Goal: Task Accomplishment & Management: Manage account settings

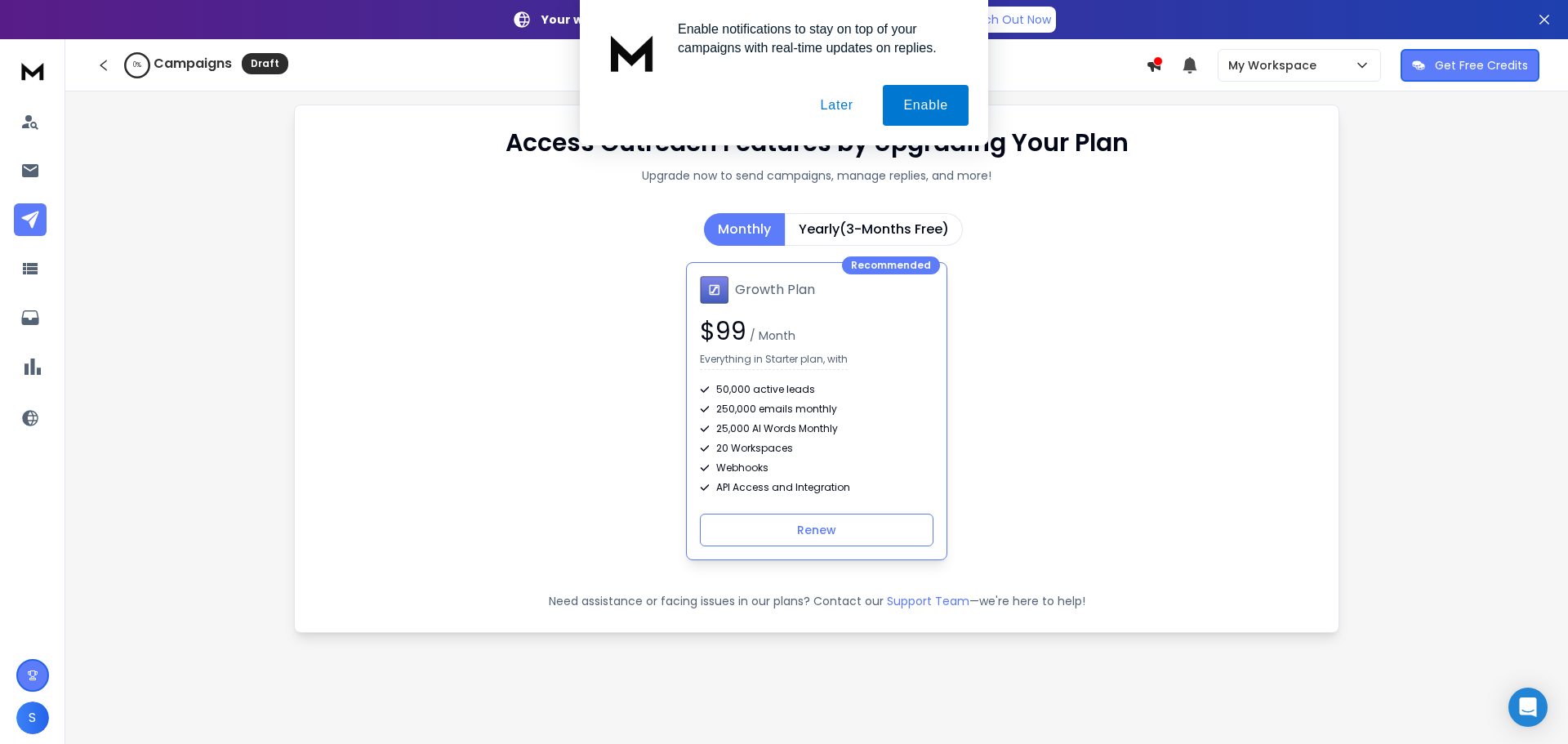
click at [838, 106] on button "Later" at bounding box center [835, 105] width 74 height 41
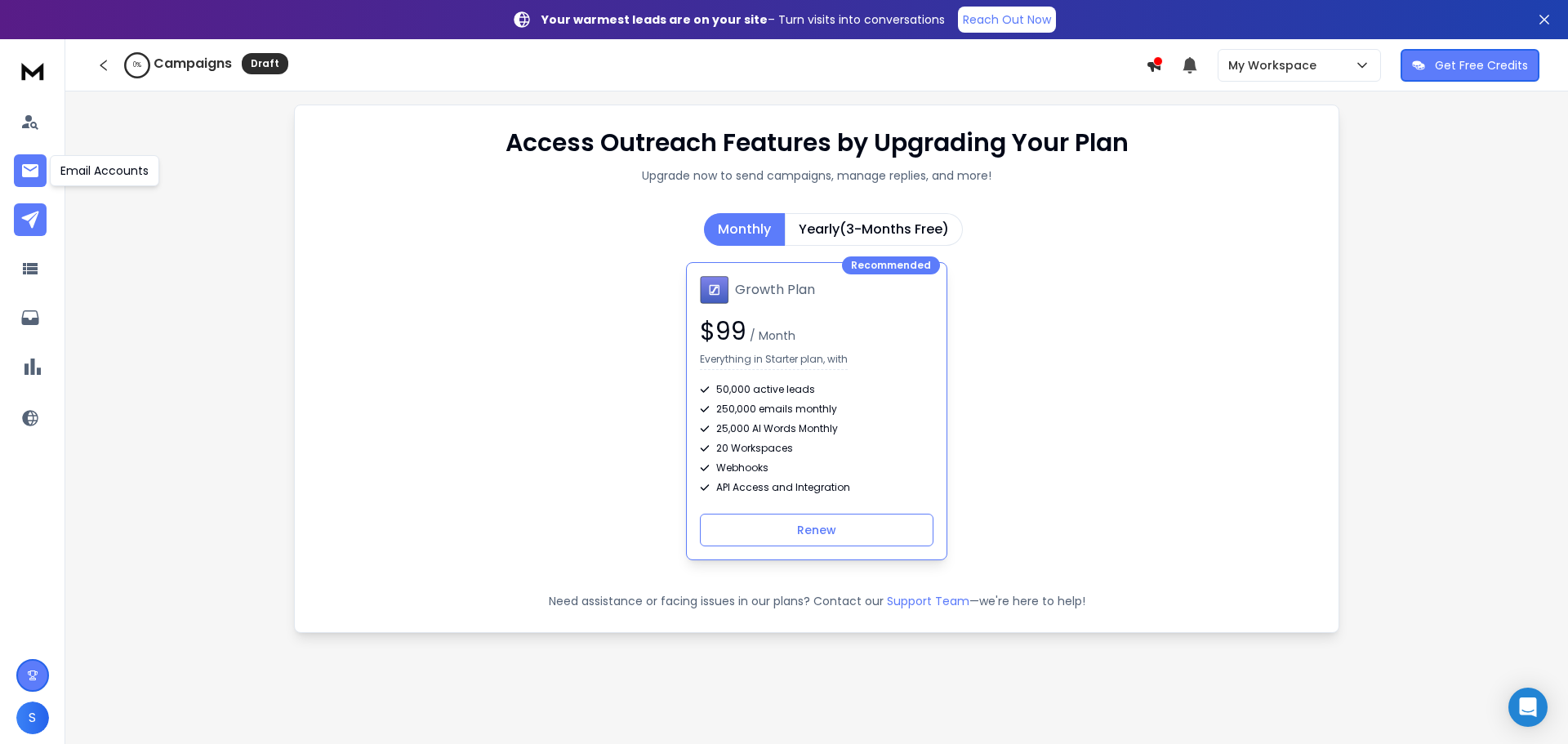
click at [40, 177] on link at bounding box center [30, 170] width 33 height 33
click at [30, 724] on span "S" at bounding box center [33, 718] width 33 height 33
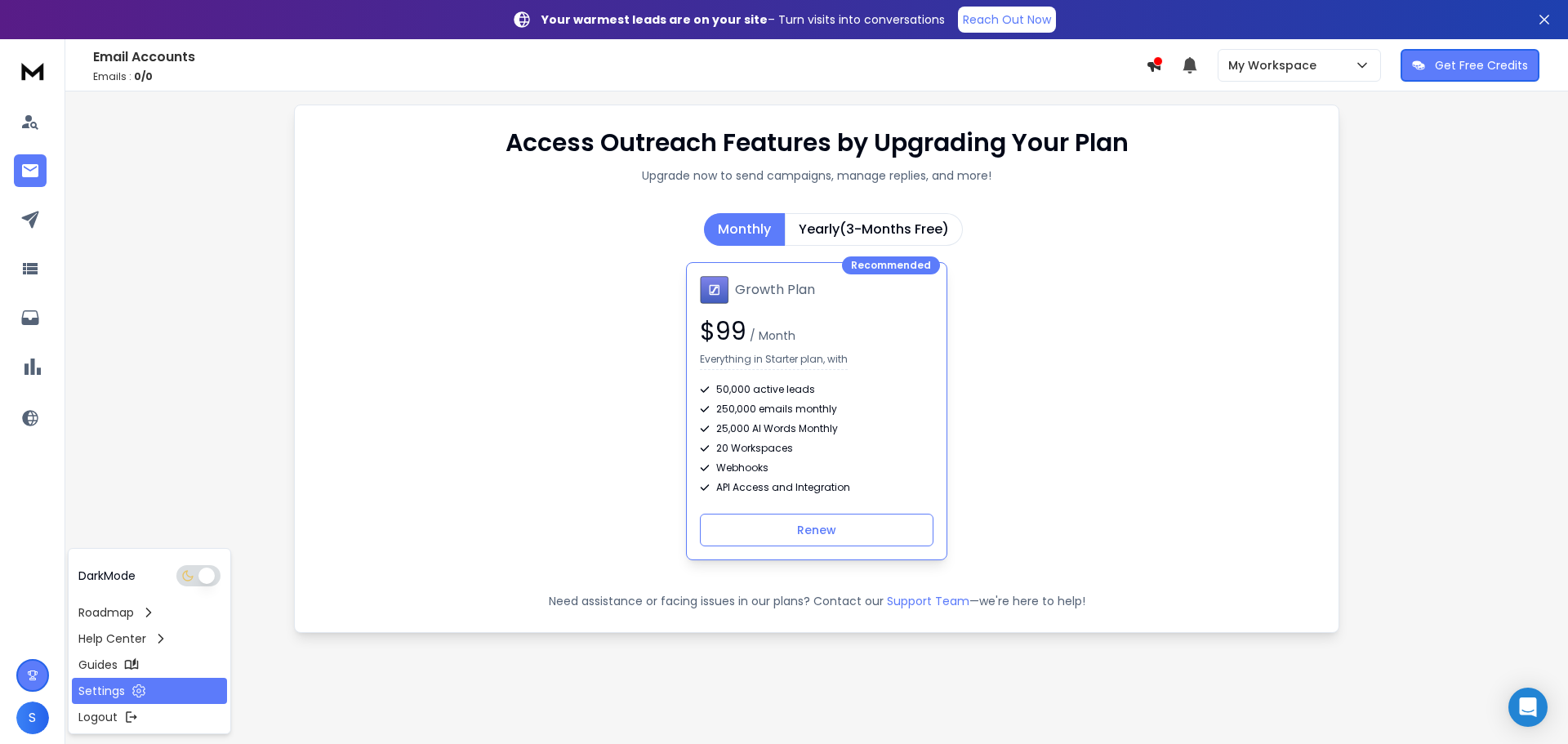
click at [114, 692] on p "Settings" at bounding box center [102, 690] width 47 height 16
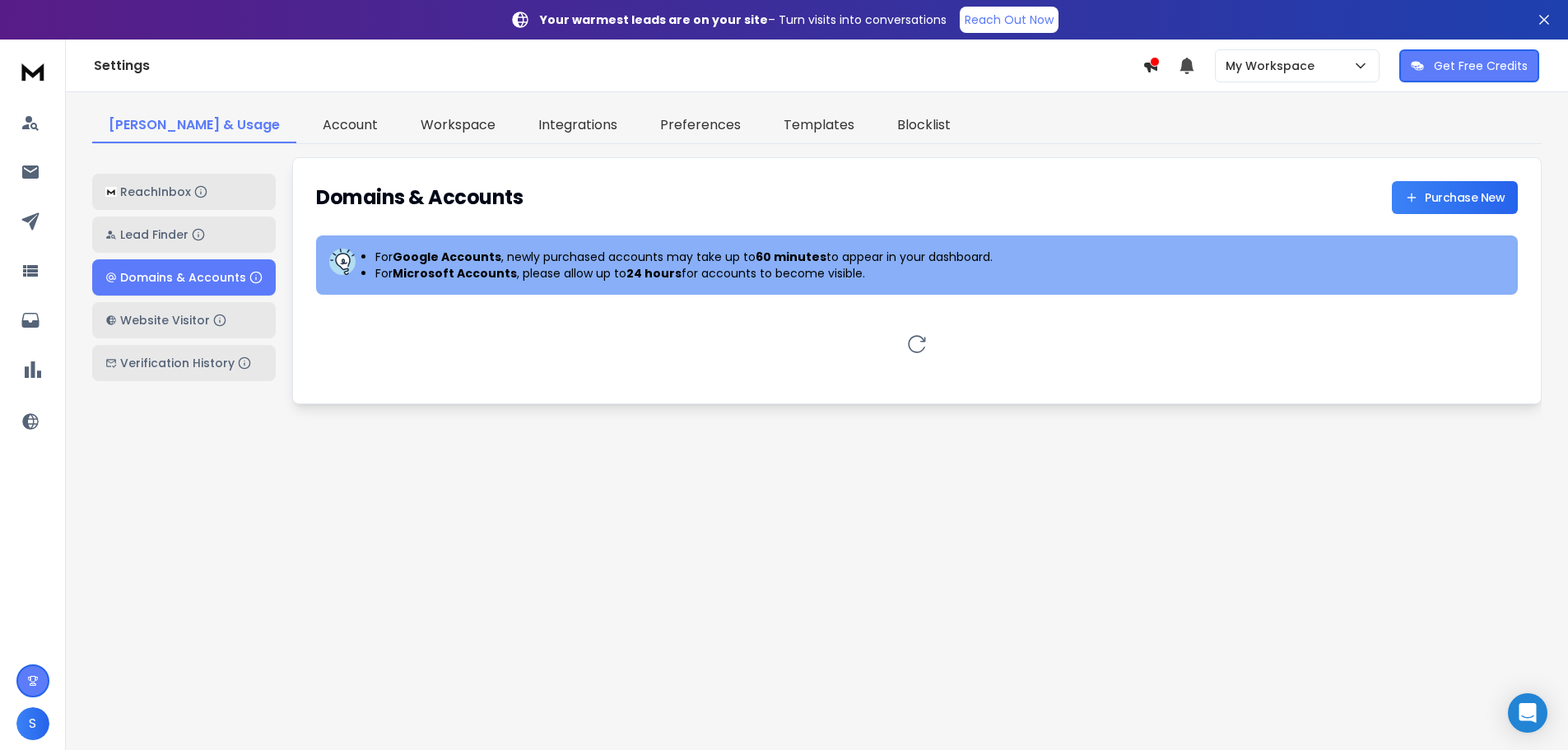
click at [155, 279] on button "Domains & Accounts" at bounding box center [184, 277] width 184 height 37
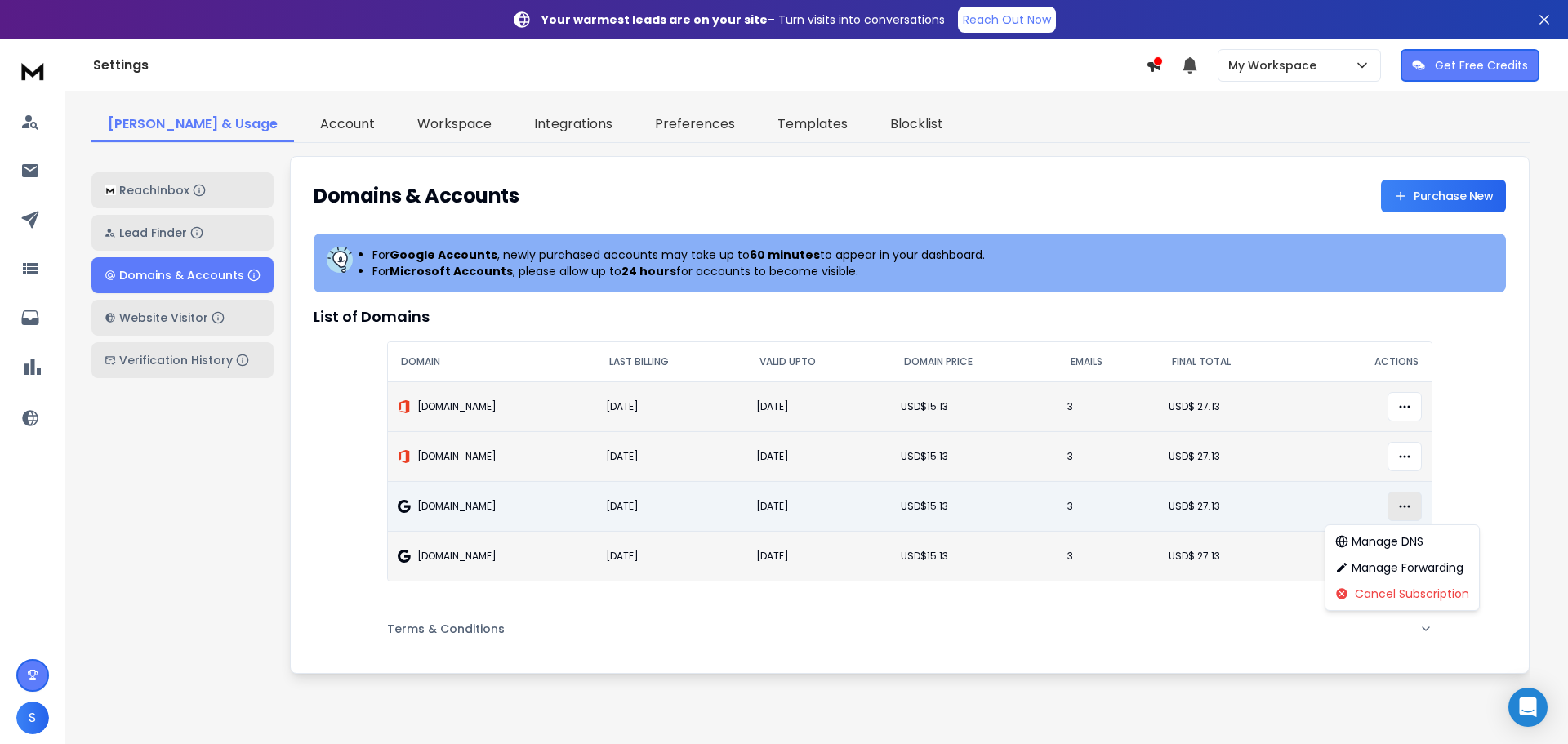
click at [1405, 500] on icon "button" at bounding box center [1405, 506] width 13 height 13
click at [1404, 541] on div "Manage DNS" at bounding box center [1379, 542] width 88 height 16
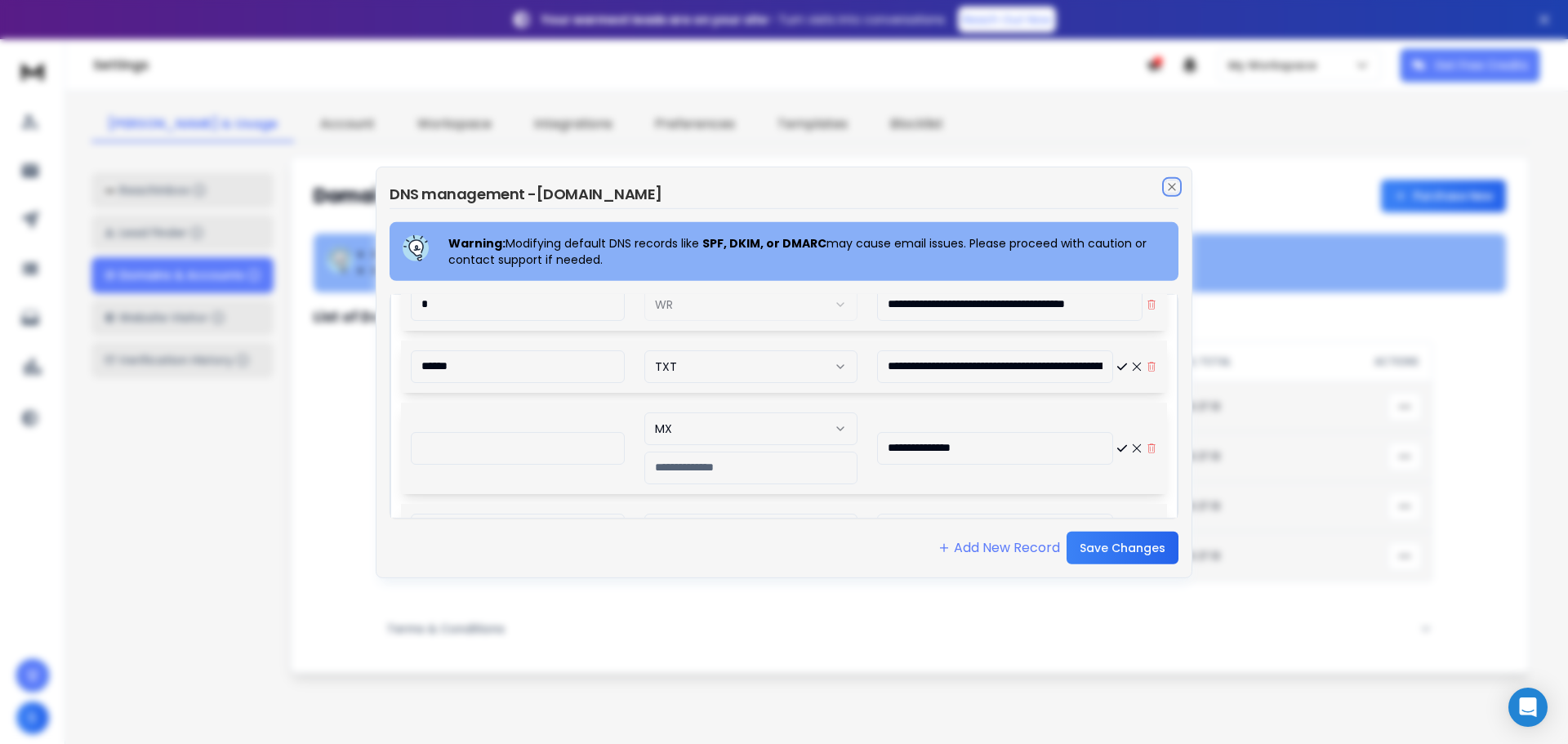
scroll to position [481, 0]
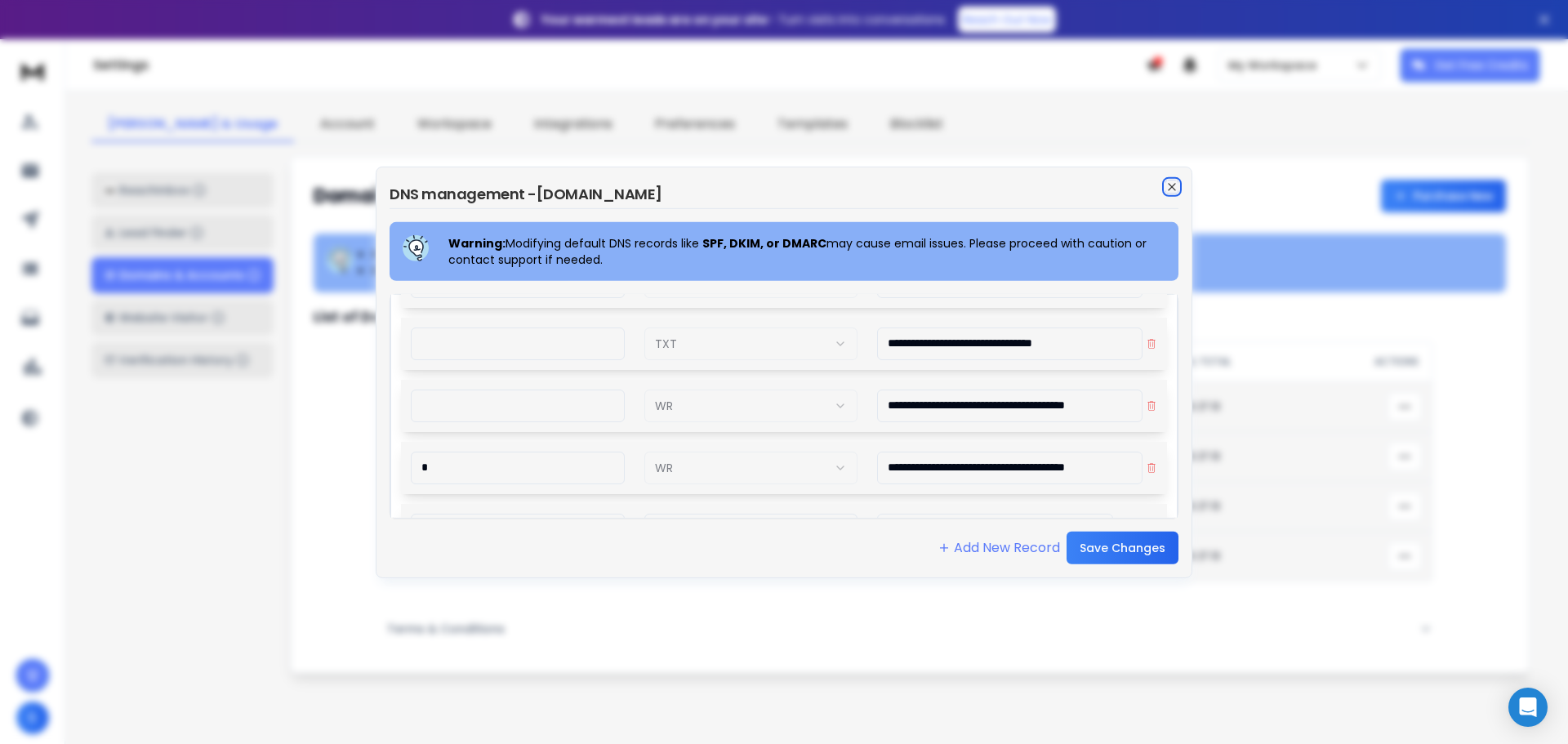
click at [1174, 183] on icon "button" at bounding box center [1172, 187] width 7 height 7
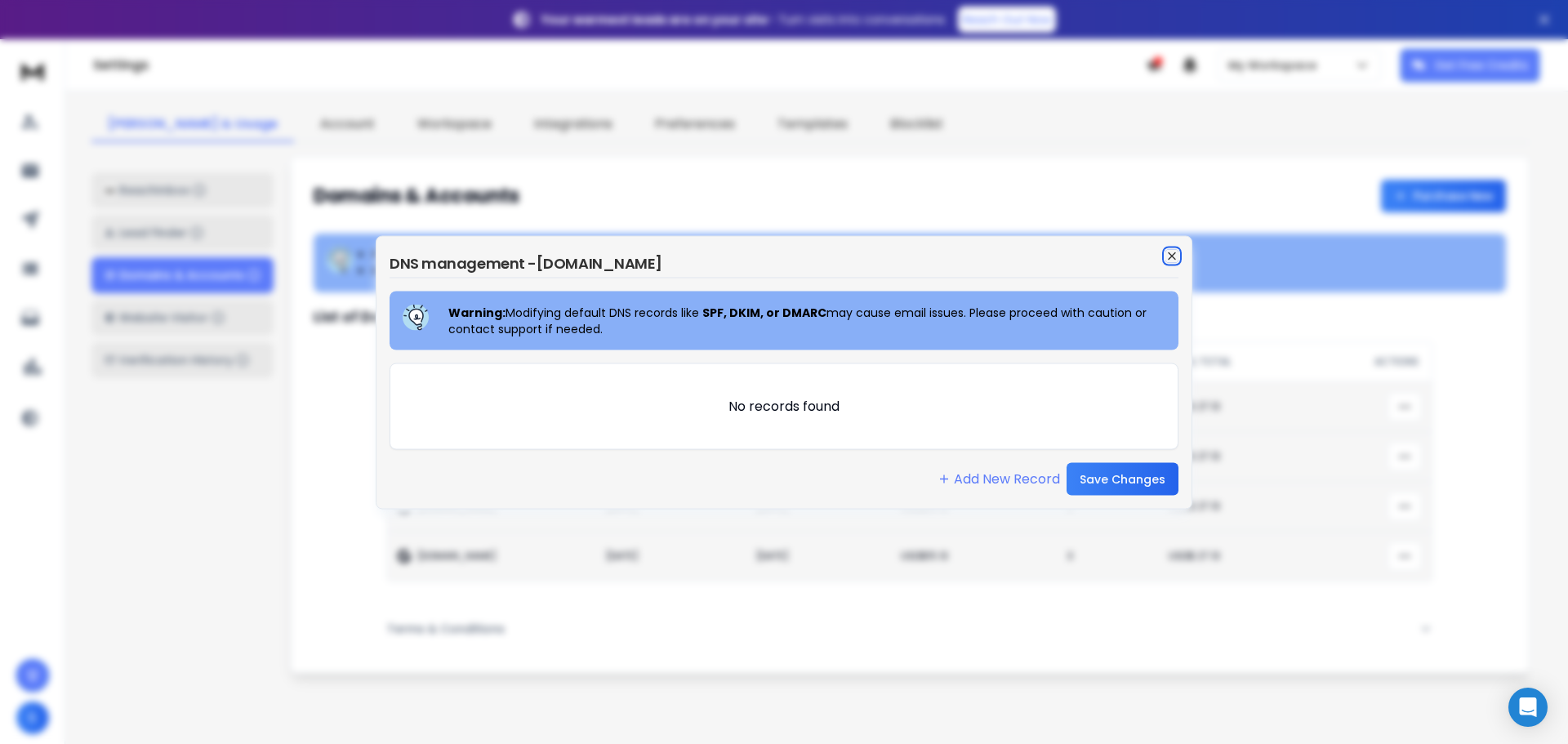
scroll to position [0, 0]
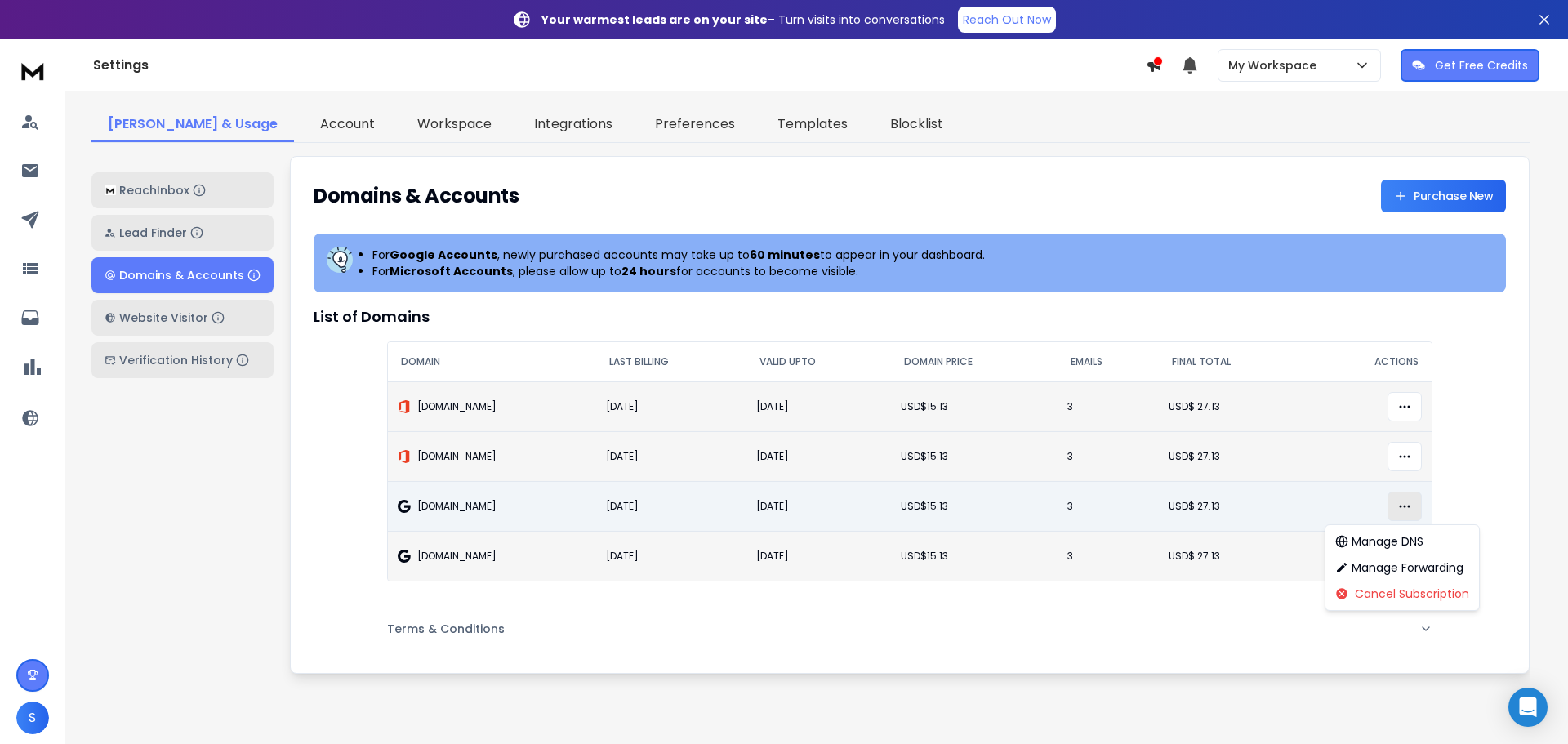
click at [1402, 501] on icon "button" at bounding box center [1405, 506] width 13 height 13
click at [1405, 565] on div "Manage Forwarding" at bounding box center [1399, 568] width 128 height 16
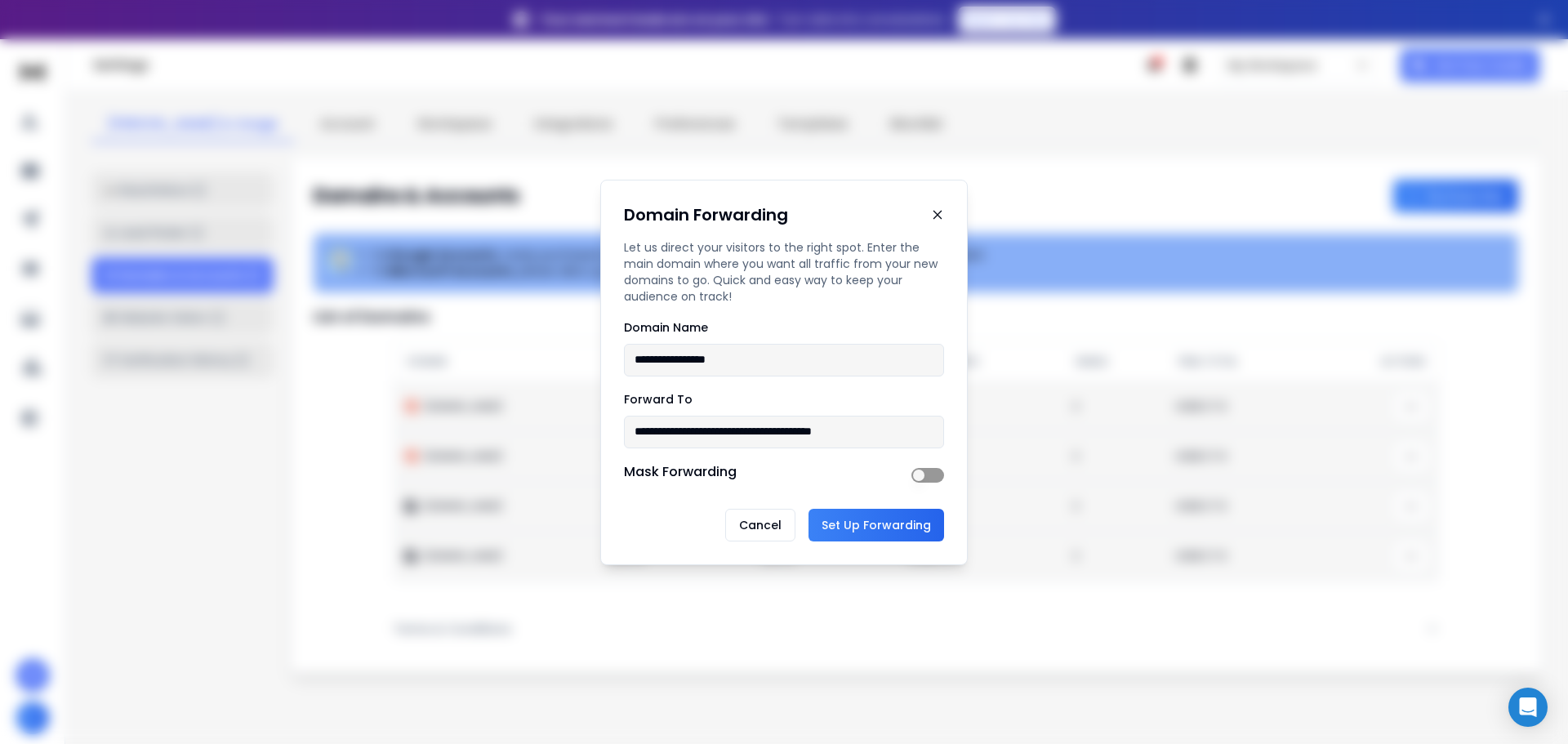
click at [938, 214] on icon at bounding box center [938, 215] width 9 height 9
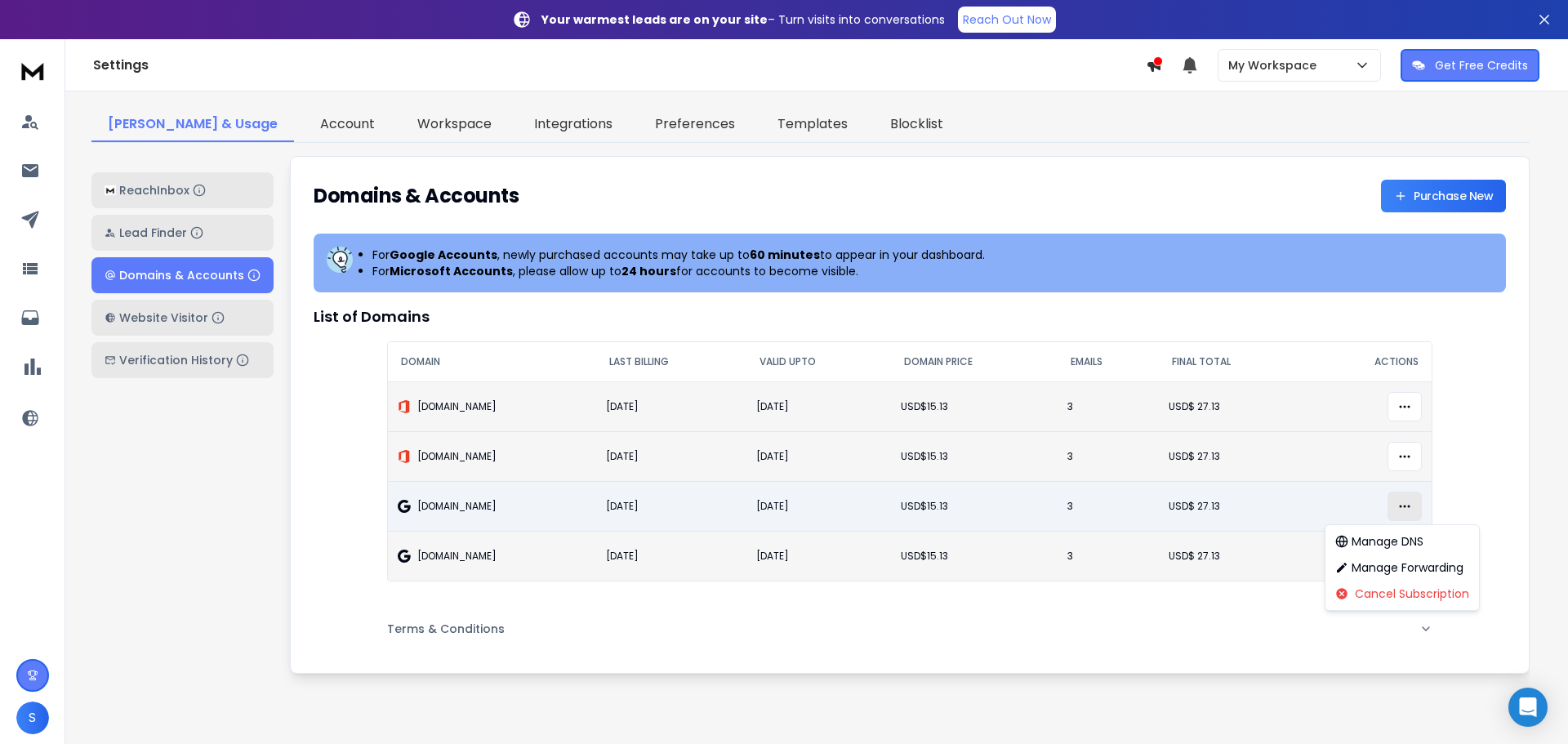
click at [1400, 506] on icon "button" at bounding box center [1405, 506] width 13 height 13
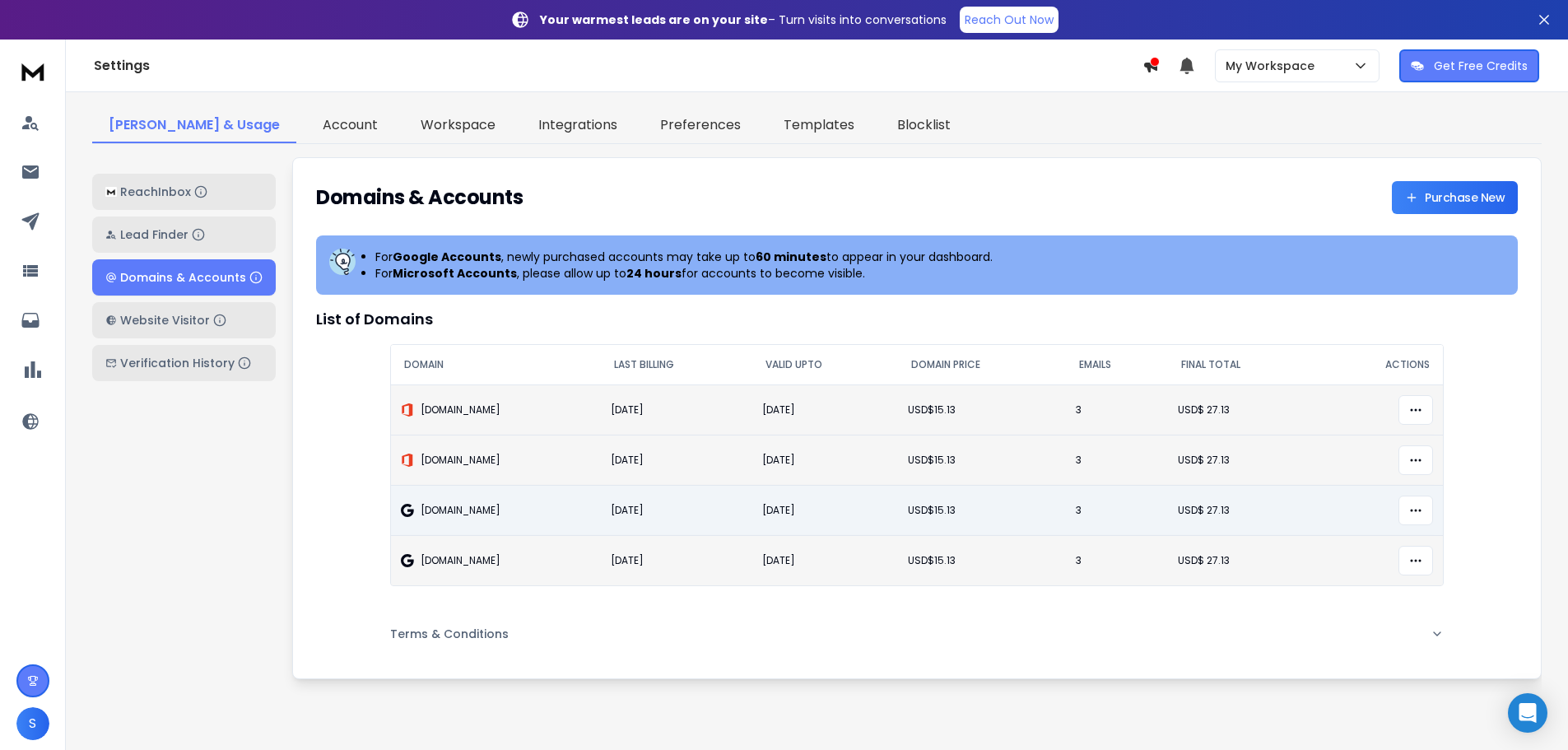
drag, startPoint x: 512, startPoint y: 508, endPoint x: 465, endPoint y: 510, distance: 47.0
click at [465, 510] on div "[DOMAIN_NAME]" at bounding box center [496, 510] width 190 height 13
copy div "[DOMAIN_NAME]"
click at [777, 133] on link "Templates" at bounding box center [818, 126] width 104 height 35
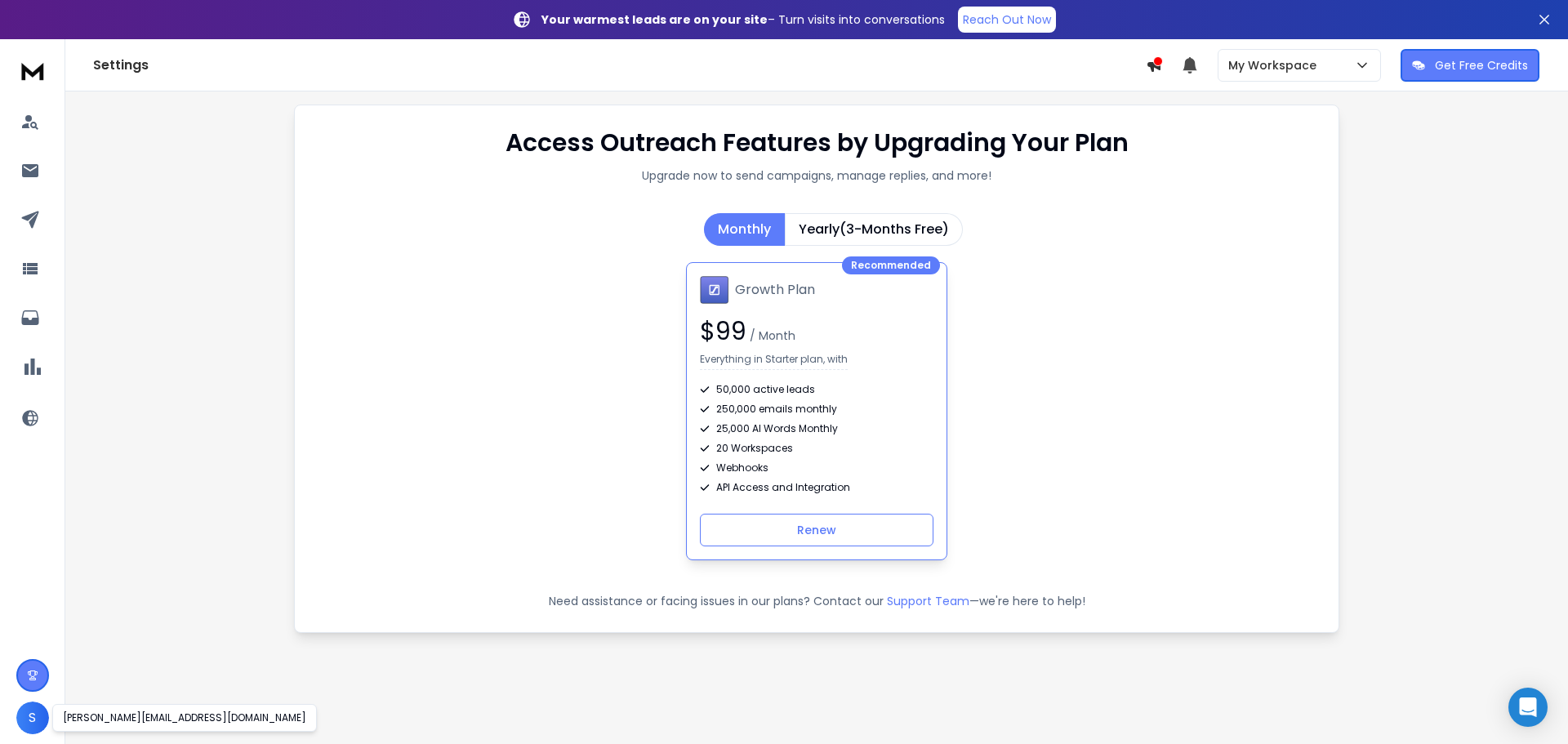
click at [29, 727] on span "S" at bounding box center [33, 718] width 33 height 33
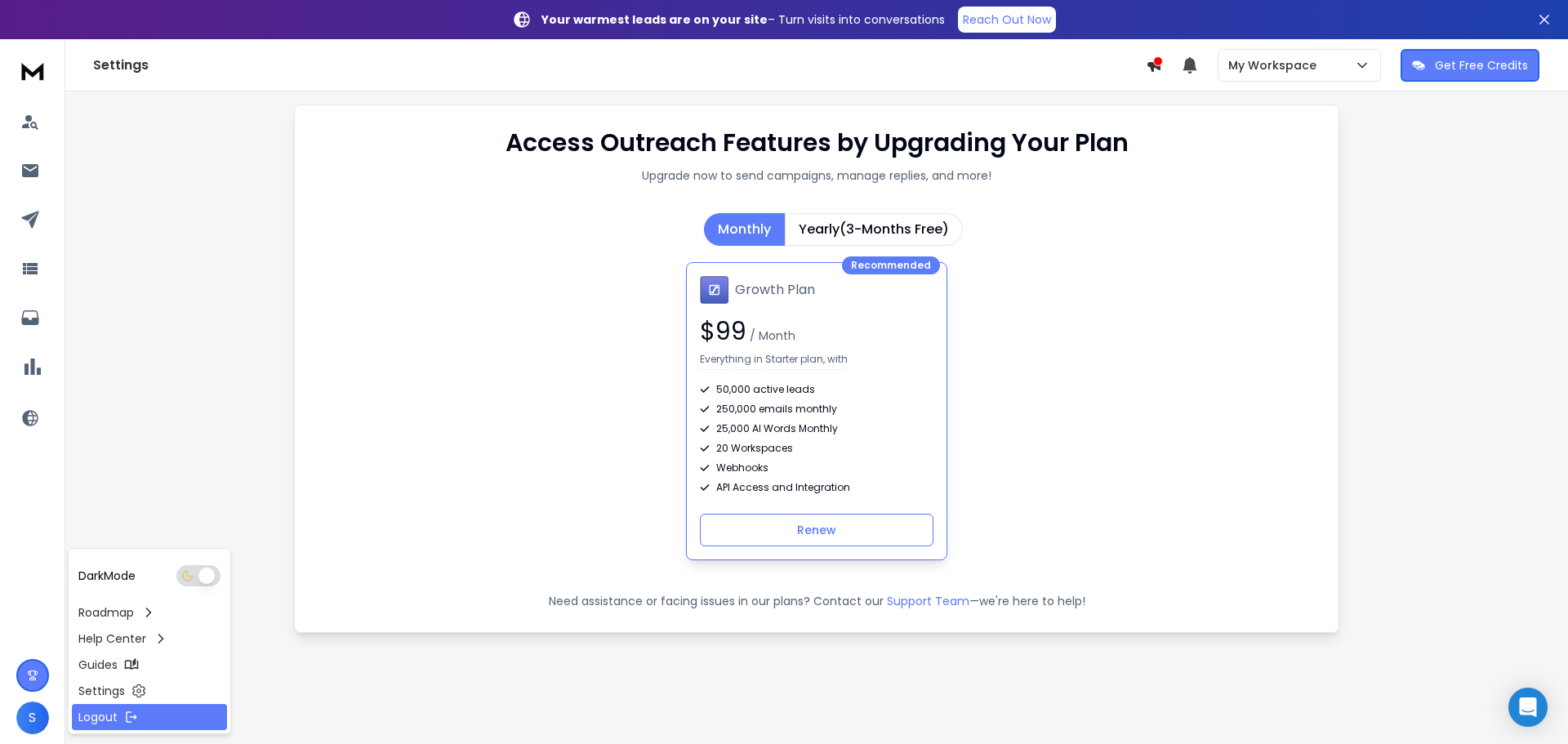
click at [113, 726] on div "Logout" at bounding box center [149, 717] width 155 height 26
